Goal: Task Accomplishment & Management: Manage account settings

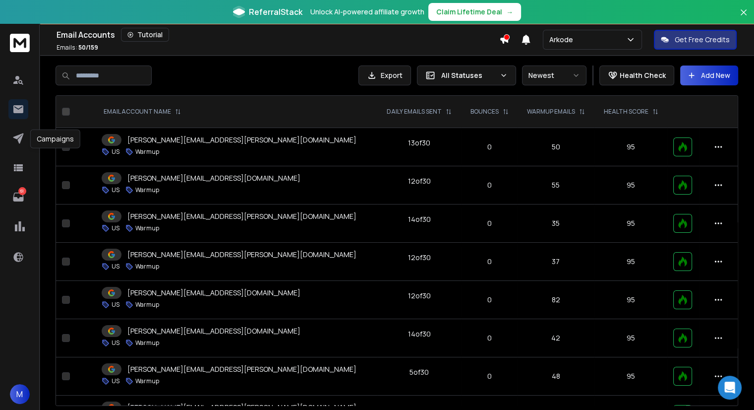
click at [12, 139] on icon at bounding box center [18, 138] width 12 height 12
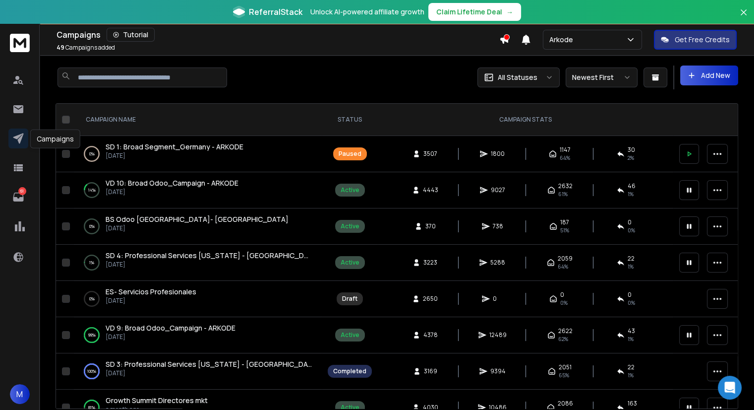
click at [157, 151] on link "SD 1: Broad Segment_Germany - ARKODE" at bounding box center [175, 147] width 138 height 10
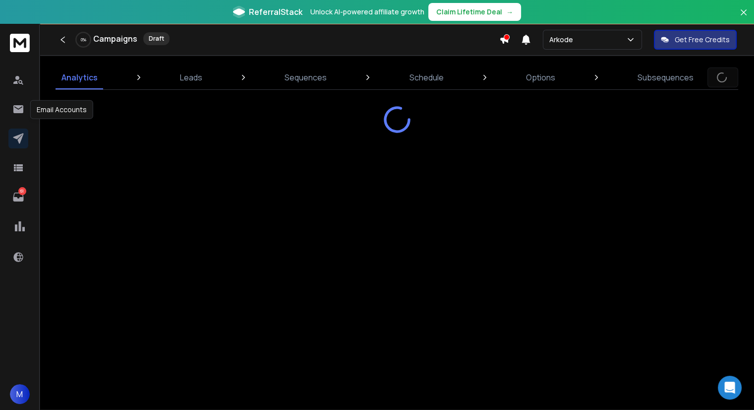
click at [12, 107] on icon at bounding box center [18, 109] width 12 height 12
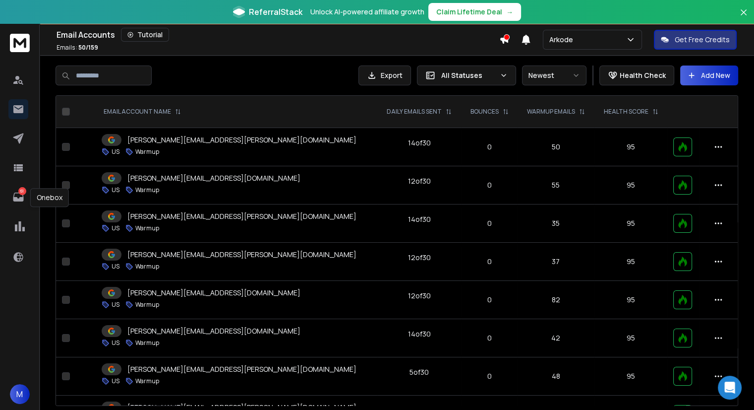
click at [18, 196] on icon at bounding box center [18, 197] width 12 height 12
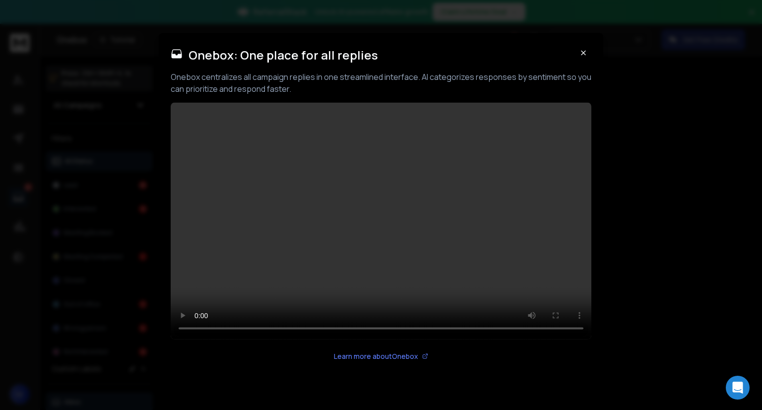
click at [584, 54] on icon at bounding box center [583, 53] width 4 height 4
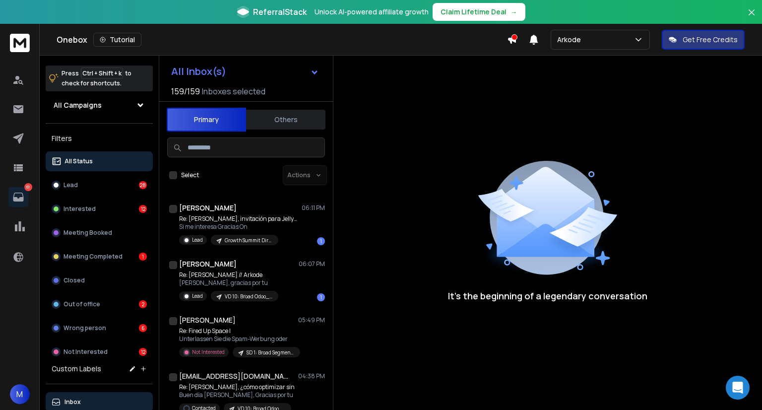
click at [216, 328] on p "Re: Fired Up Space |" at bounding box center [238, 331] width 119 height 8
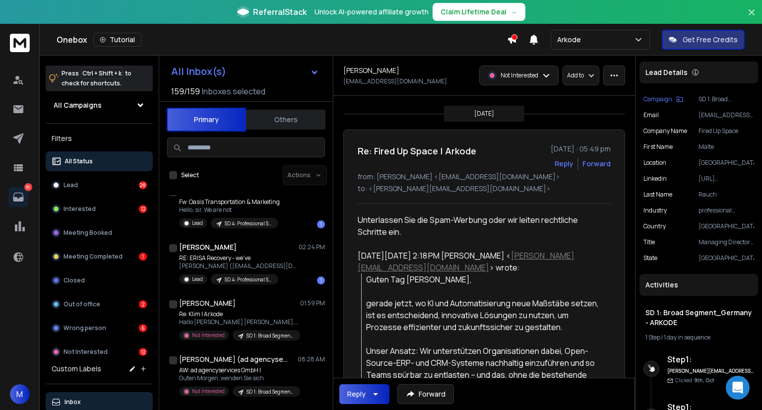
scroll to position [244, 0]
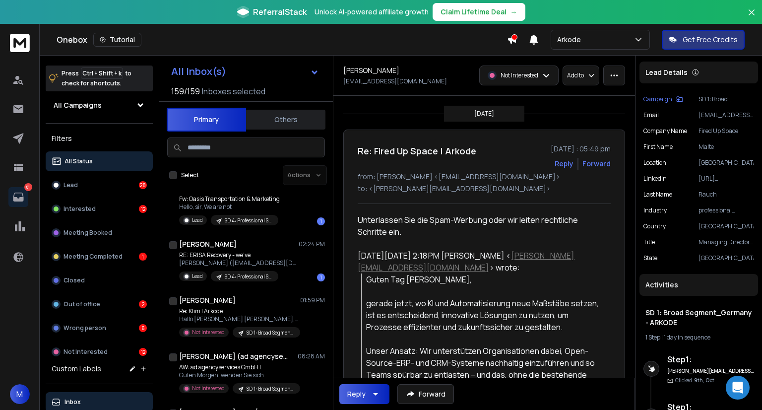
click at [217, 310] on p "Re: Klim | Arkode" at bounding box center [238, 311] width 119 height 8
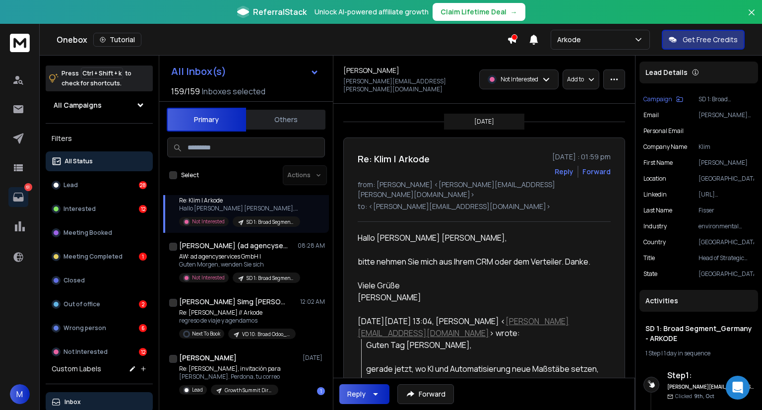
scroll to position [355, 0]
click at [208, 243] on h1 "[PERSON_NAME] (ad agencyservices)" at bounding box center [233, 245] width 109 height 10
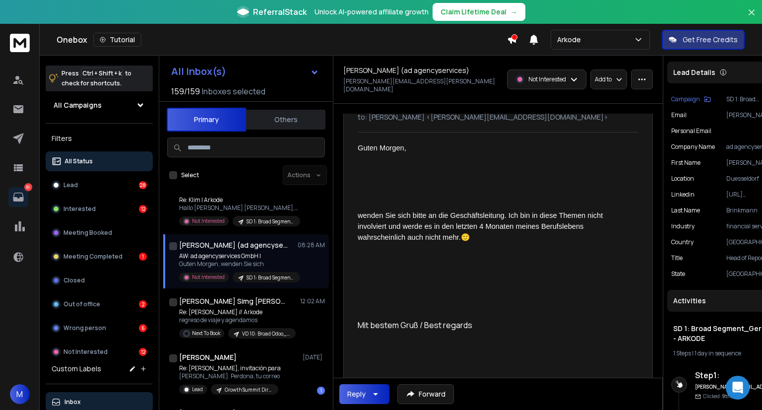
scroll to position [90, 0]
click at [210, 318] on p "regreso de viaje y agendamos" at bounding box center [237, 320] width 117 height 8
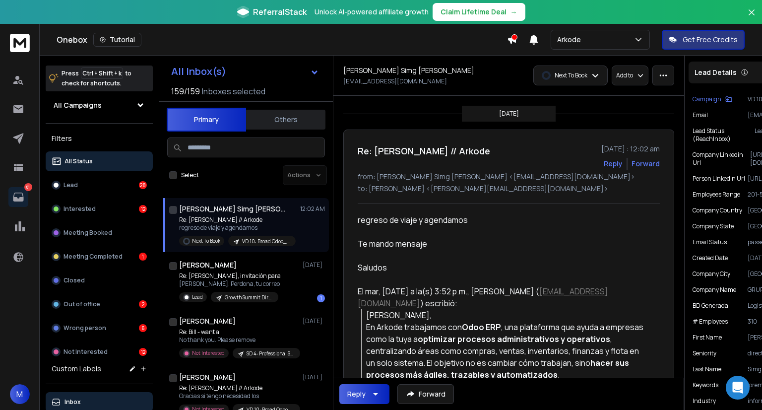
scroll to position [448, 0]
click at [218, 271] on p "Re: [PERSON_NAME], invitación para" at bounding box center [230, 275] width 102 height 8
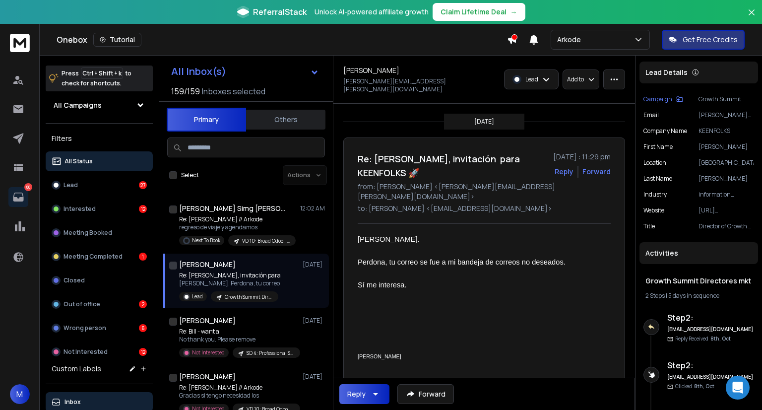
click at [217, 325] on div "[PERSON_NAME] [DATE]" at bounding box center [252, 320] width 146 height 10
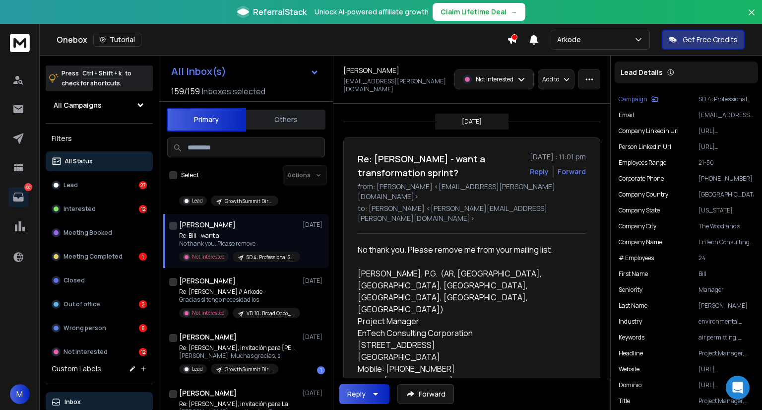
scroll to position [544, 0]
click at [220, 284] on h1 "[PERSON_NAME]" at bounding box center [207, 280] width 57 height 10
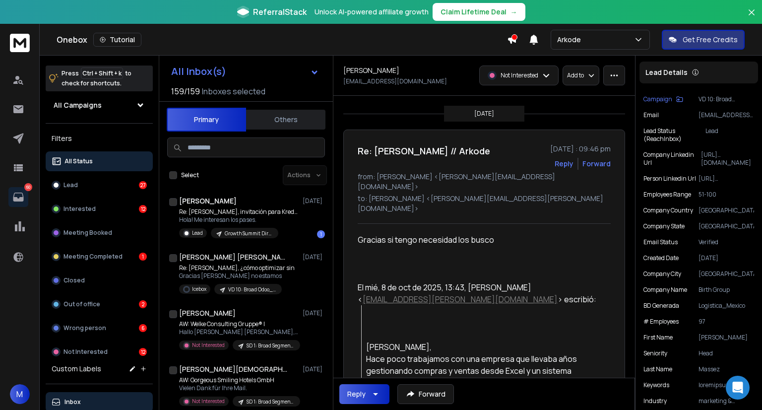
scroll to position [1184, 0]
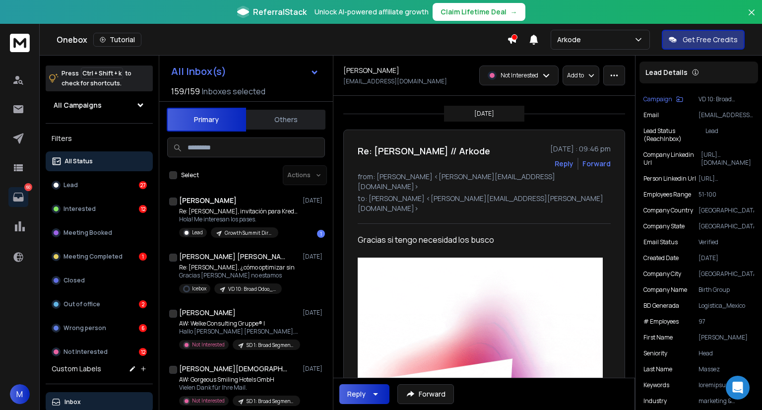
click at [221, 328] on p "Hallo [PERSON_NAME] [PERSON_NAME], da wir" at bounding box center [238, 331] width 119 height 8
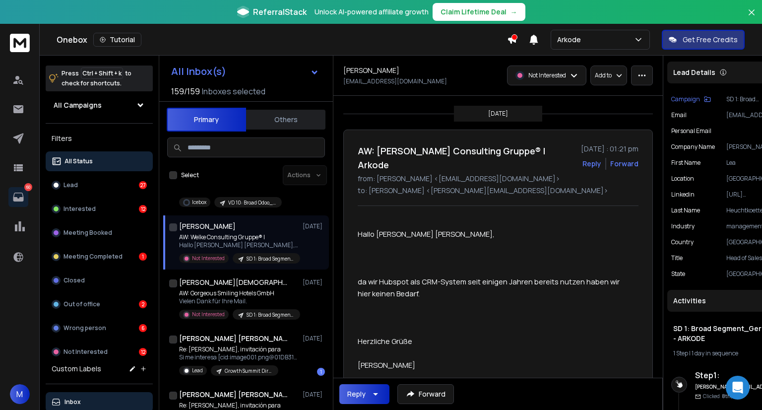
scroll to position [1269, 0]
click at [221, 294] on p "AW: Gorgeous Smiling Hotels GmbH" at bounding box center [238, 294] width 119 height 8
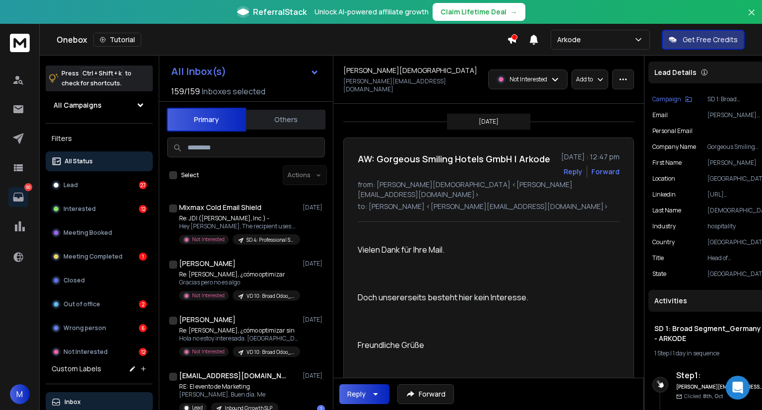
scroll to position [2411, 0]
click at [224, 214] on p "Re: JDI ([PERSON_NAME], Inc.) -" at bounding box center [238, 217] width 119 height 8
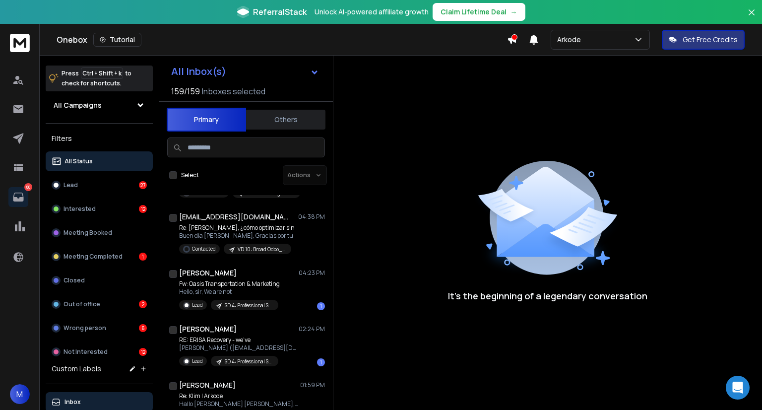
scroll to position [0, 0]
